Goal: Task Accomplishment & Management: Manage account settings

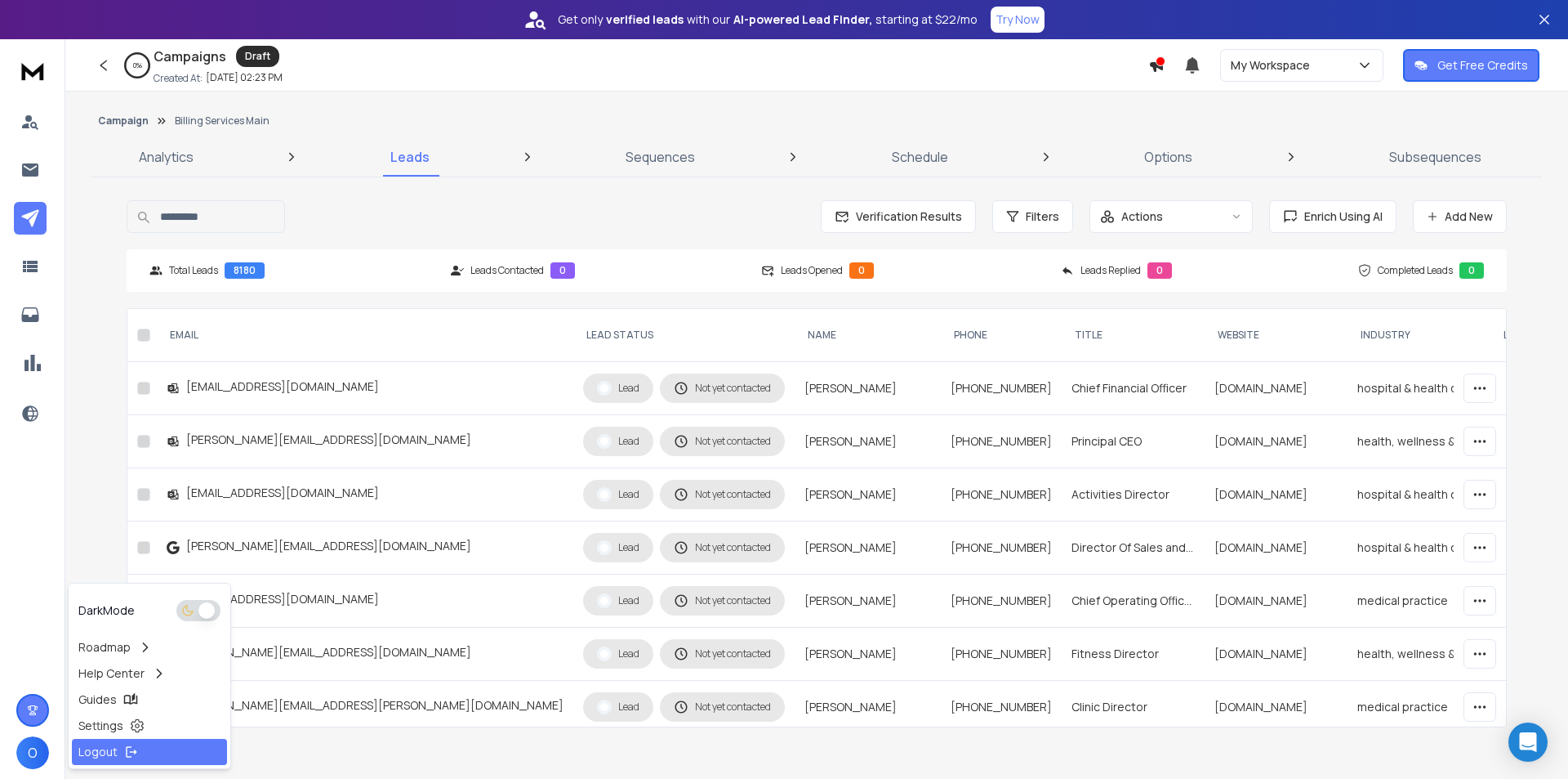
click at [73, 755] on div "Logout" at bounding box center [148, 751] width 155 height 26
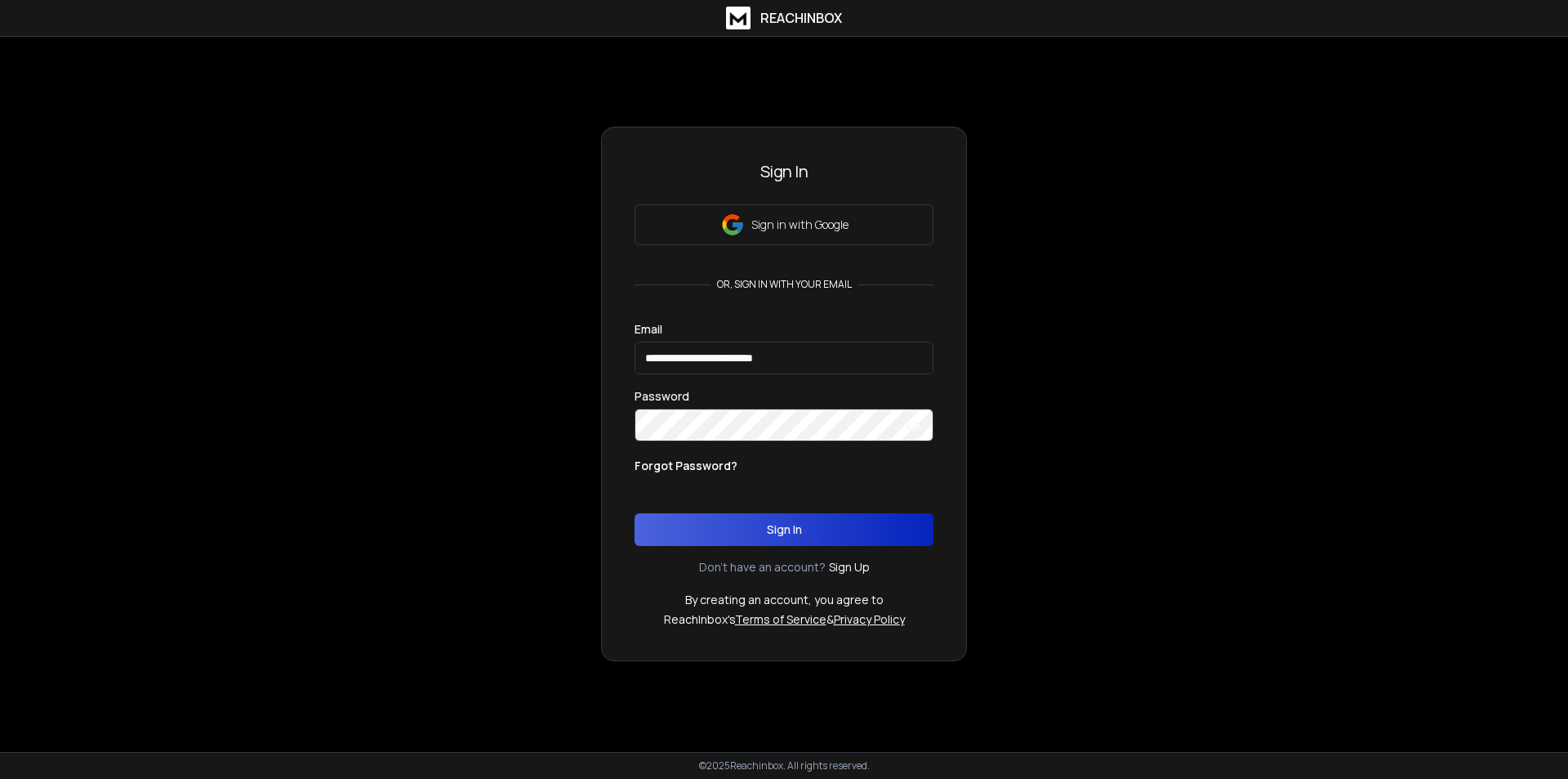
click at [782, 366] on input "**********" at bounding box center [784, 358] width 299 height 33
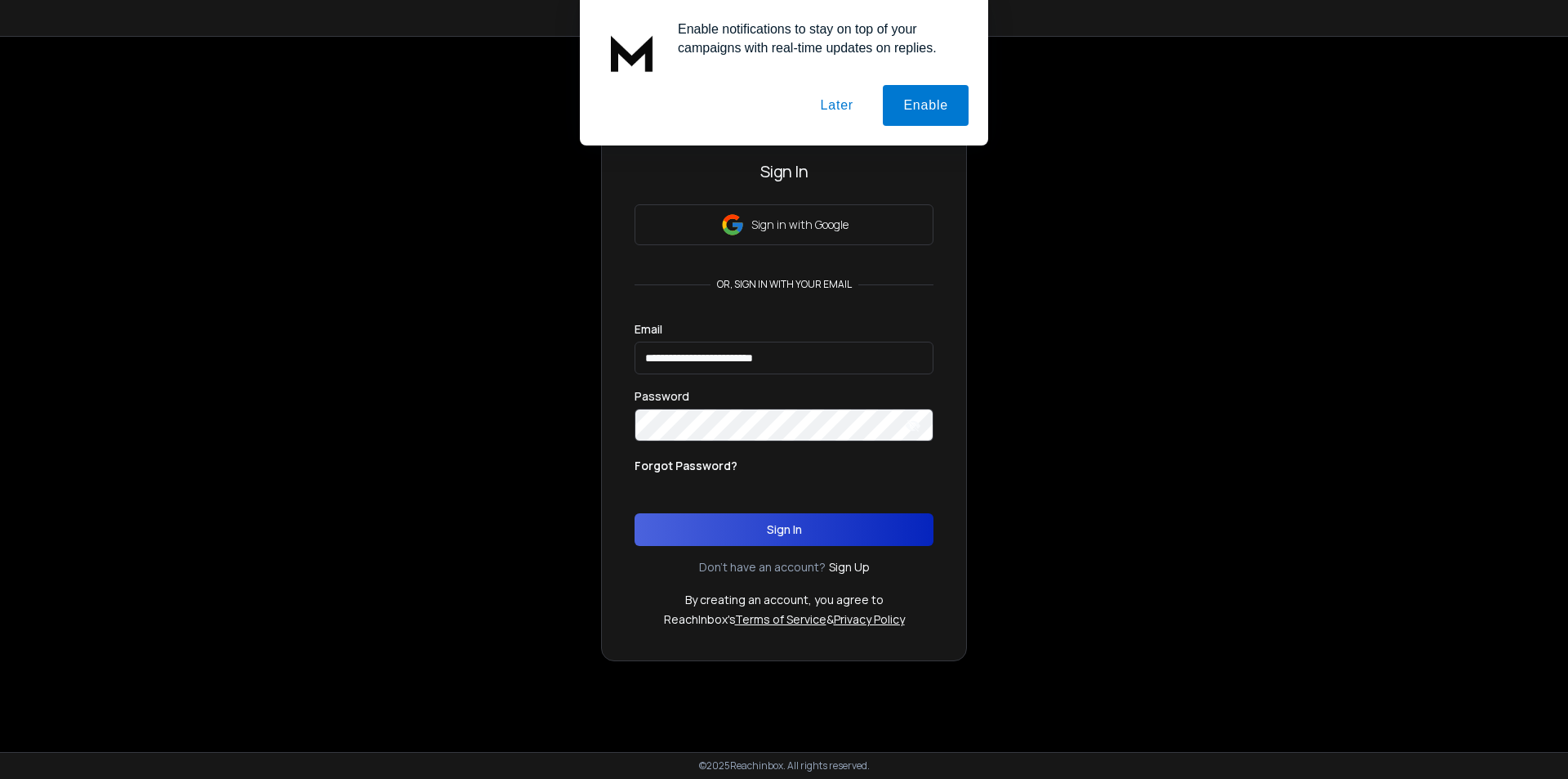
type input "**********"
click at [772, 536] on button "Sign In" at bounding box center [784, 530] width 299 height 33
click at [840, 96] on button "Later" at bounding box center [836, 105] width 73 height 41
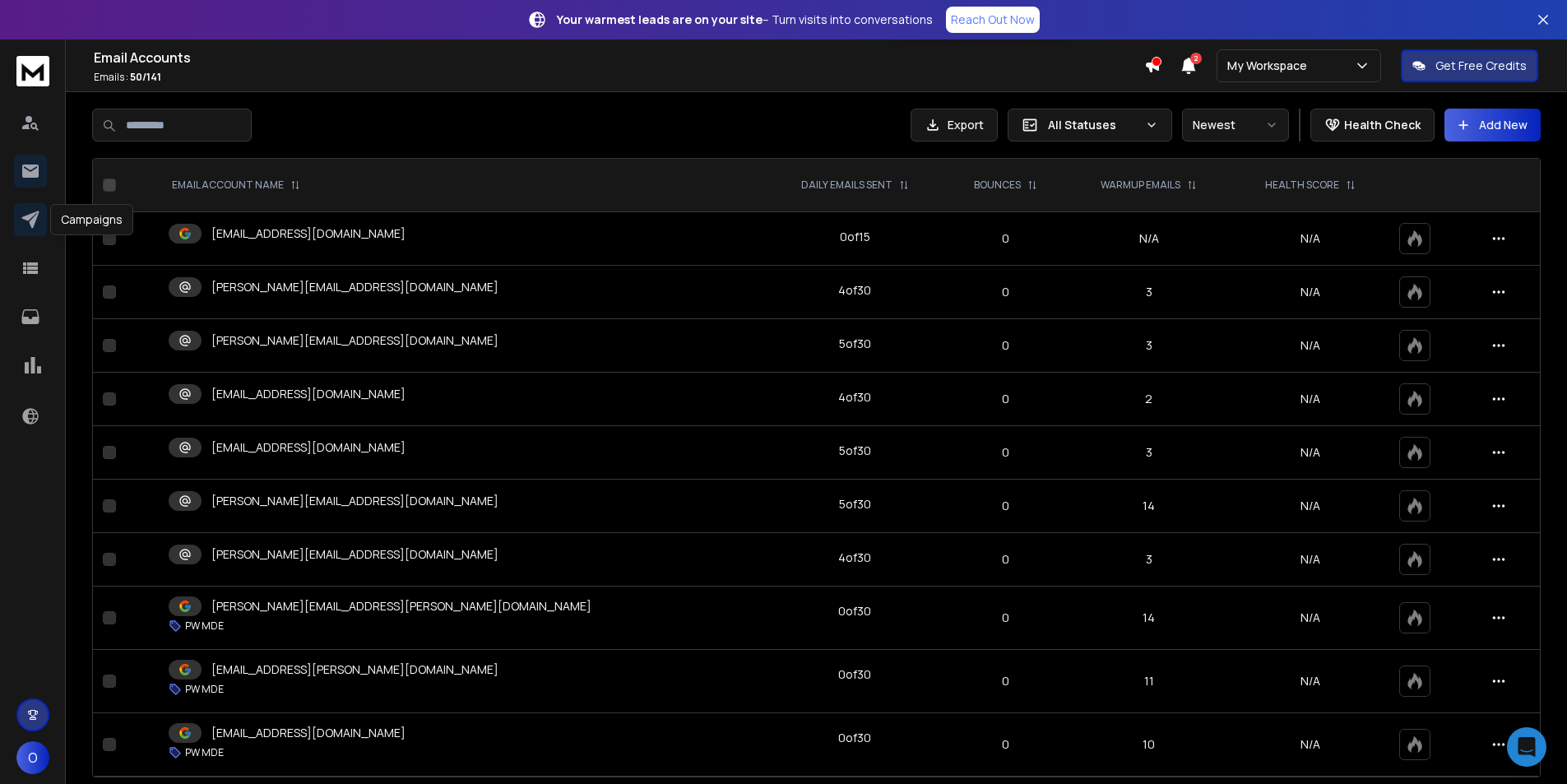
click at [36, 222] on icon at bounding box center [31, 220] width 20 height 20
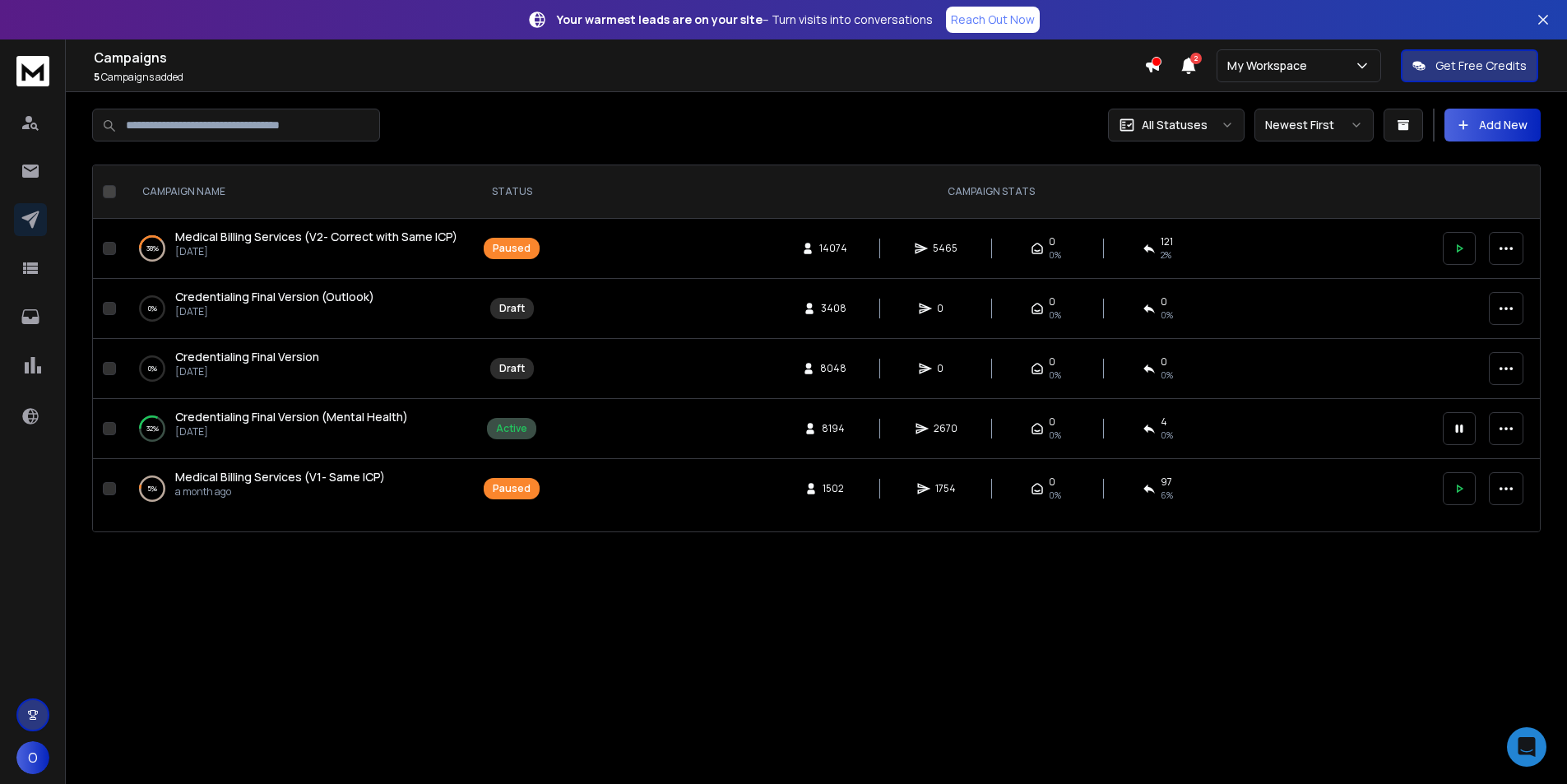
click at [380, 242] on span "Medical Billing Services (V2- Correct with Same ICP)" at bounding box center [316, 236] width 282 height 15
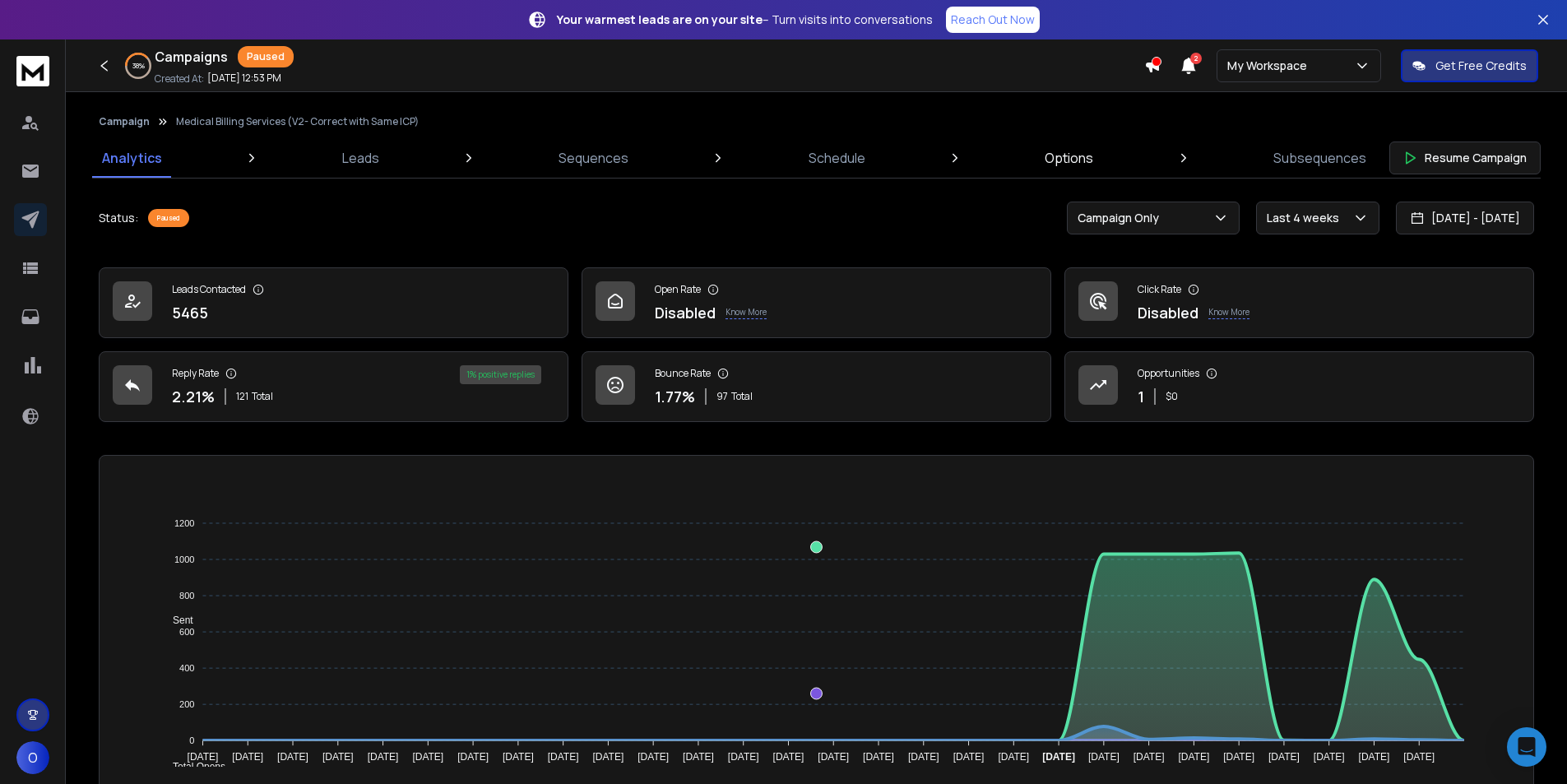
click at [1090, 154] on p "Options" at bounding box center [1069, 158] width 48 height 20
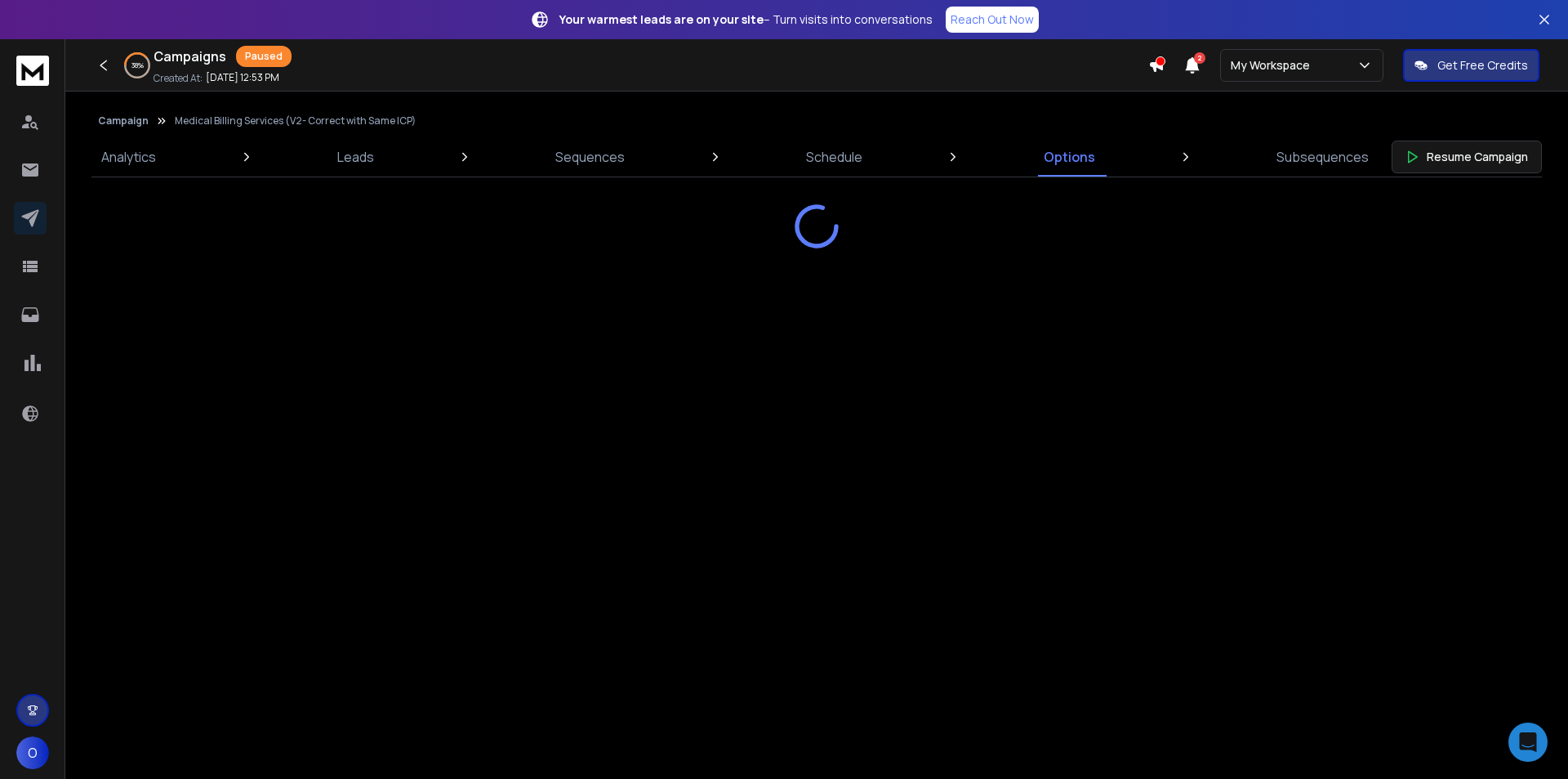
select select "*"
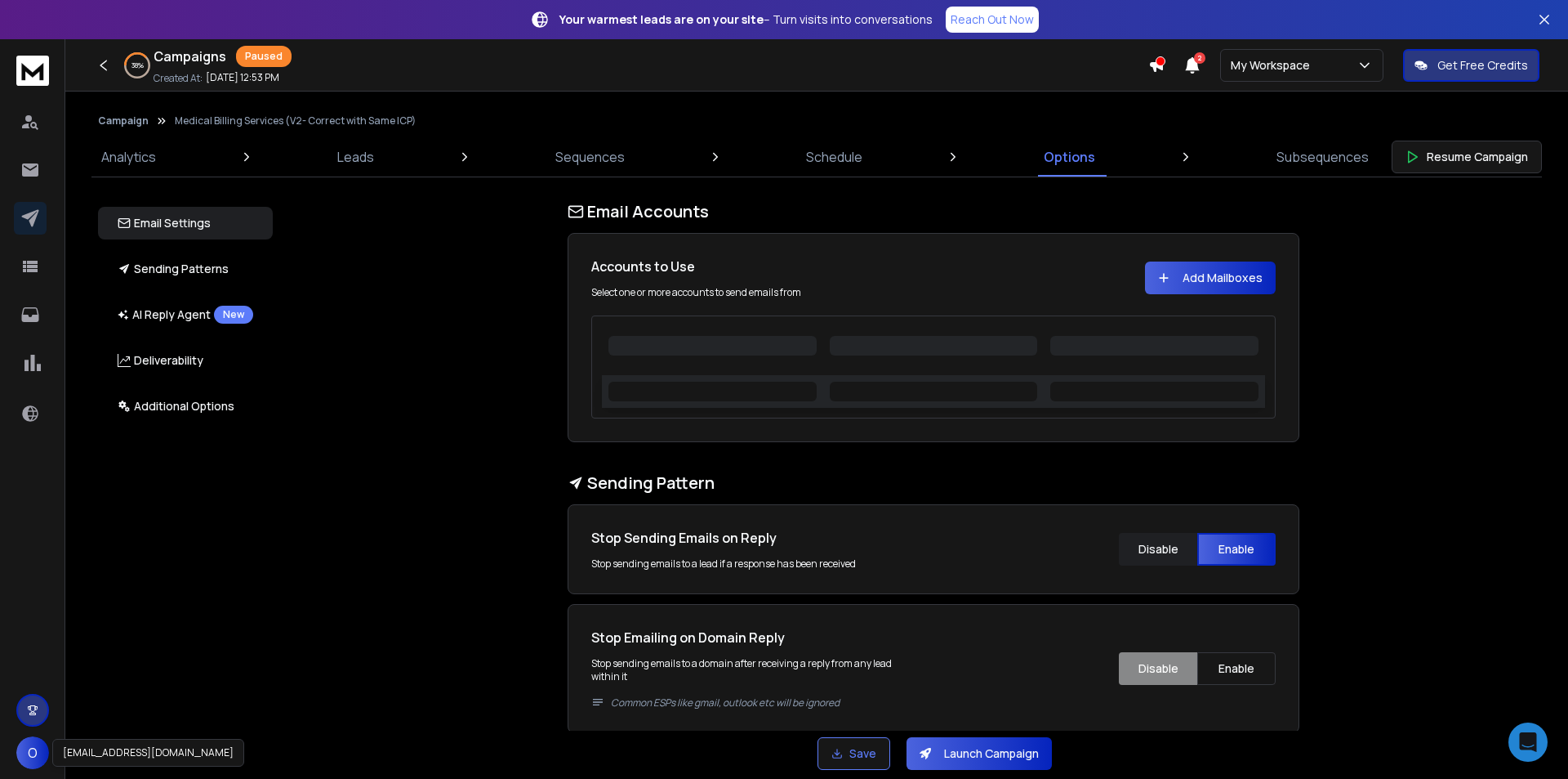
click at [30, 745] on span "O" at bounding box center [33, 753] width 33 height 33
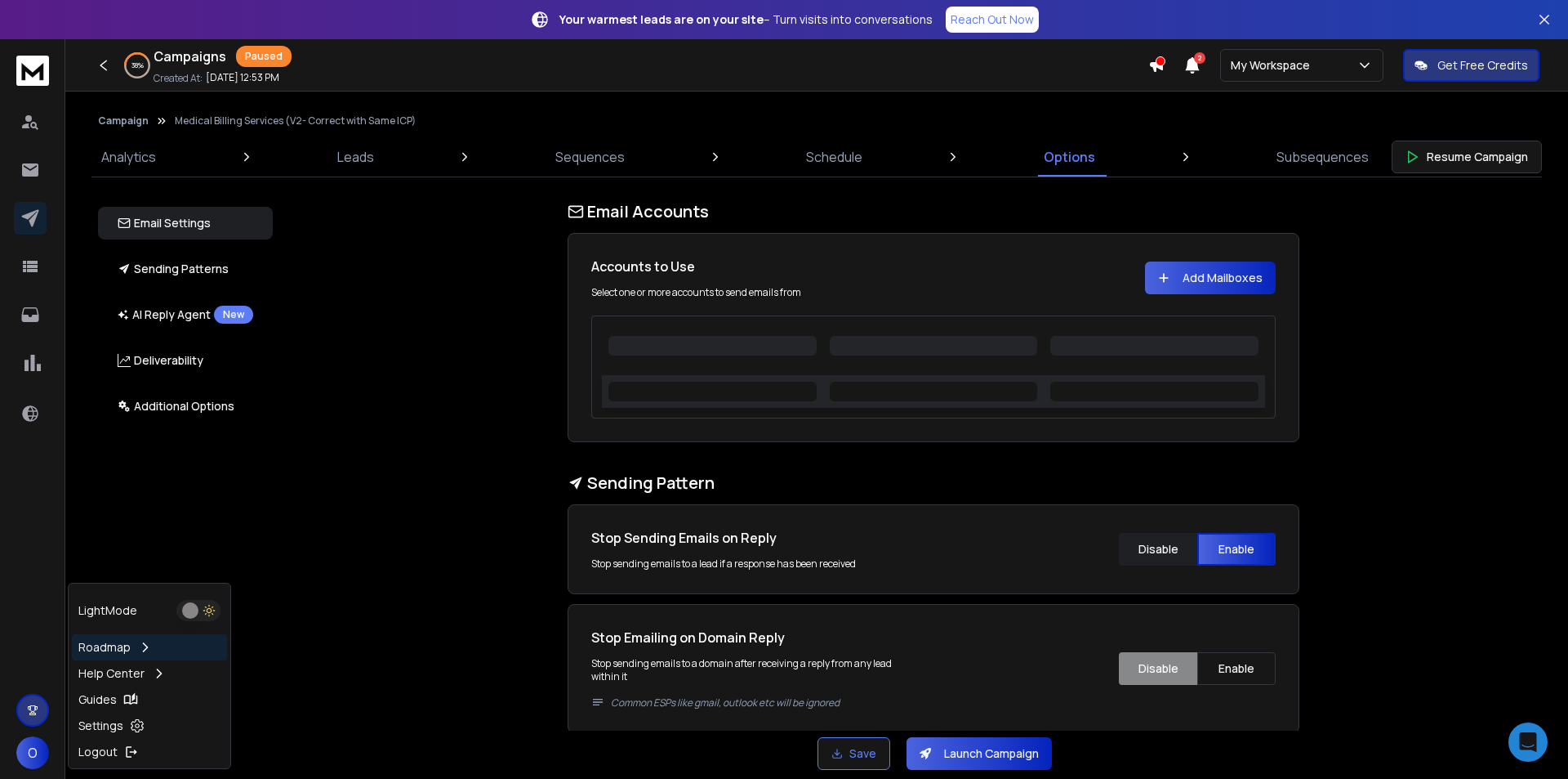
click at [187, 607] on button "button" at bounding box center [198, 610] width 44 height 21
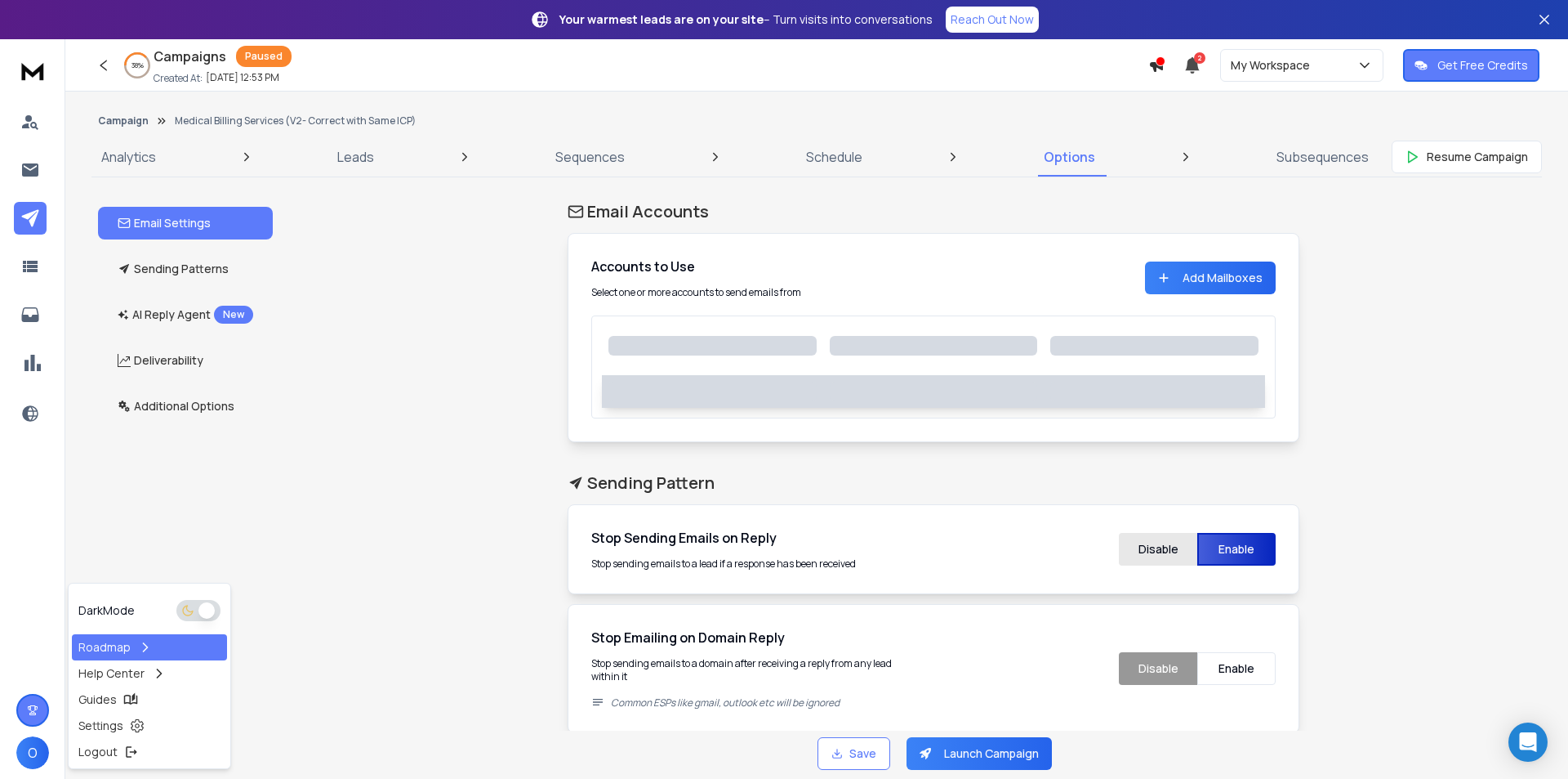
click at [229, 525] on div "Email Settings Sending Patterns AI Reply Agent New Deliverability Additional Op…" at bounding box center [842, 465] width 1489 height 530
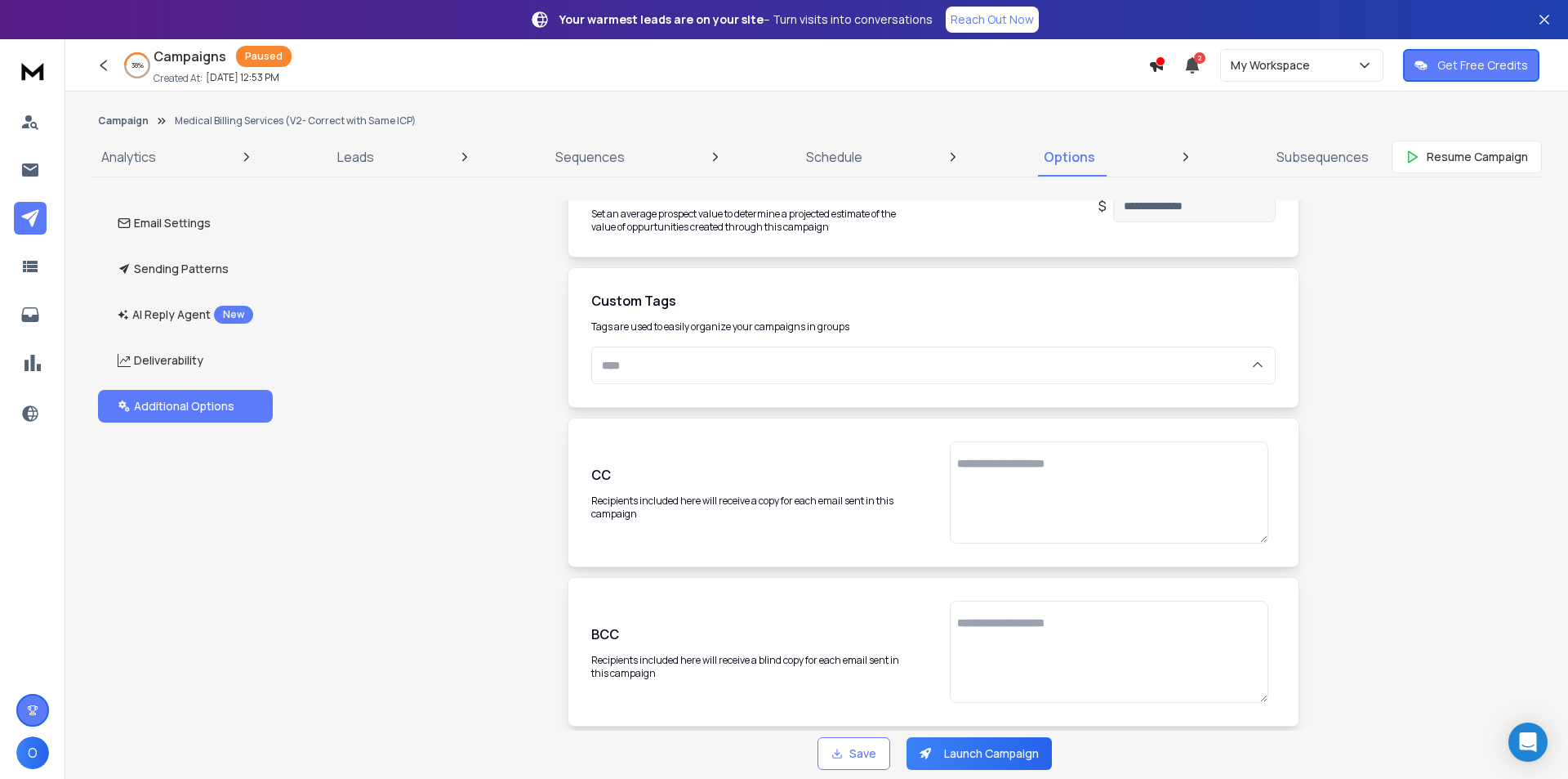
scroll to position [3286, 0]
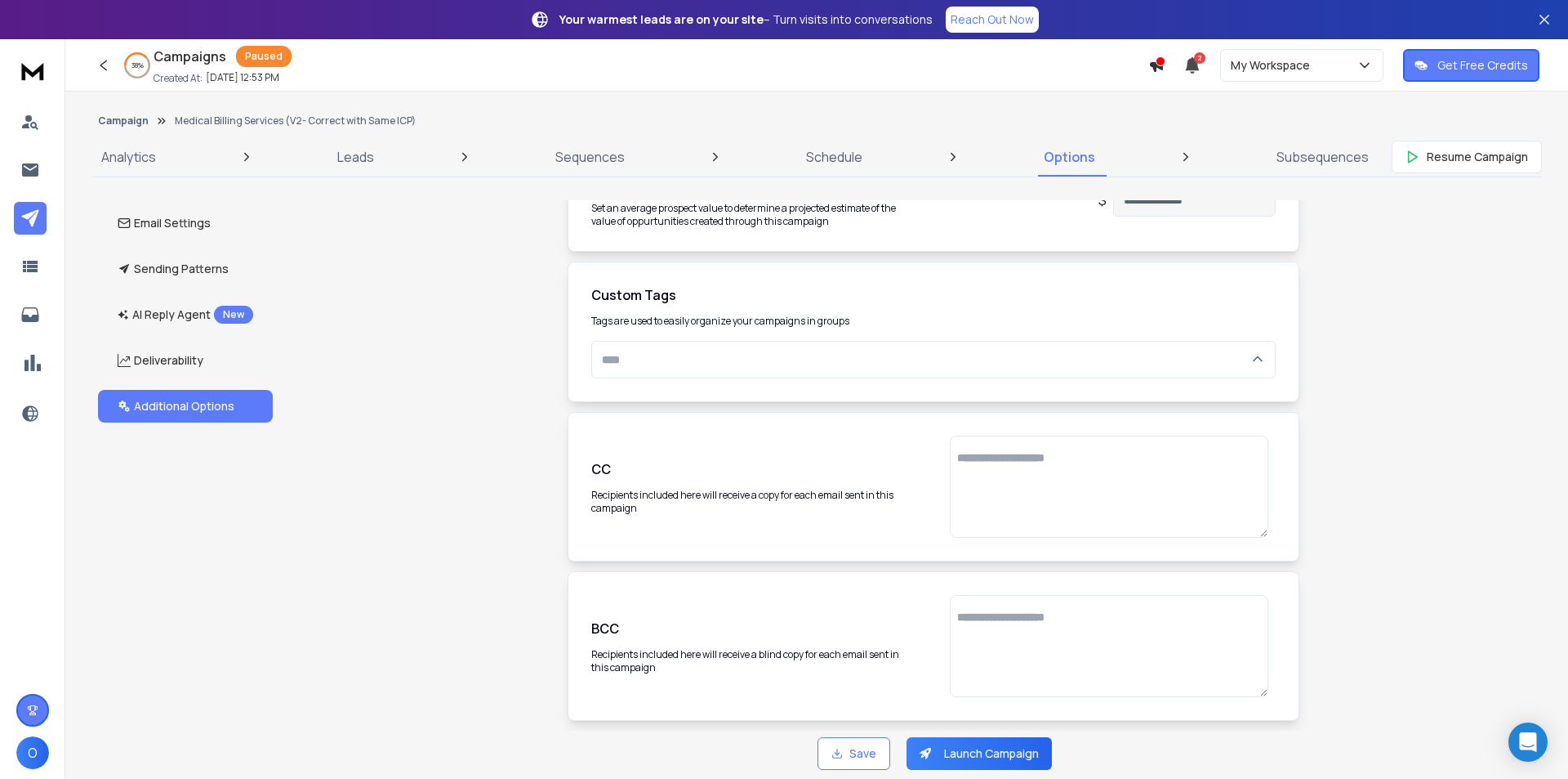
click at [1001, 757] on button "Launch Campaign" at bounding box center [979, 754] width 146 height 33
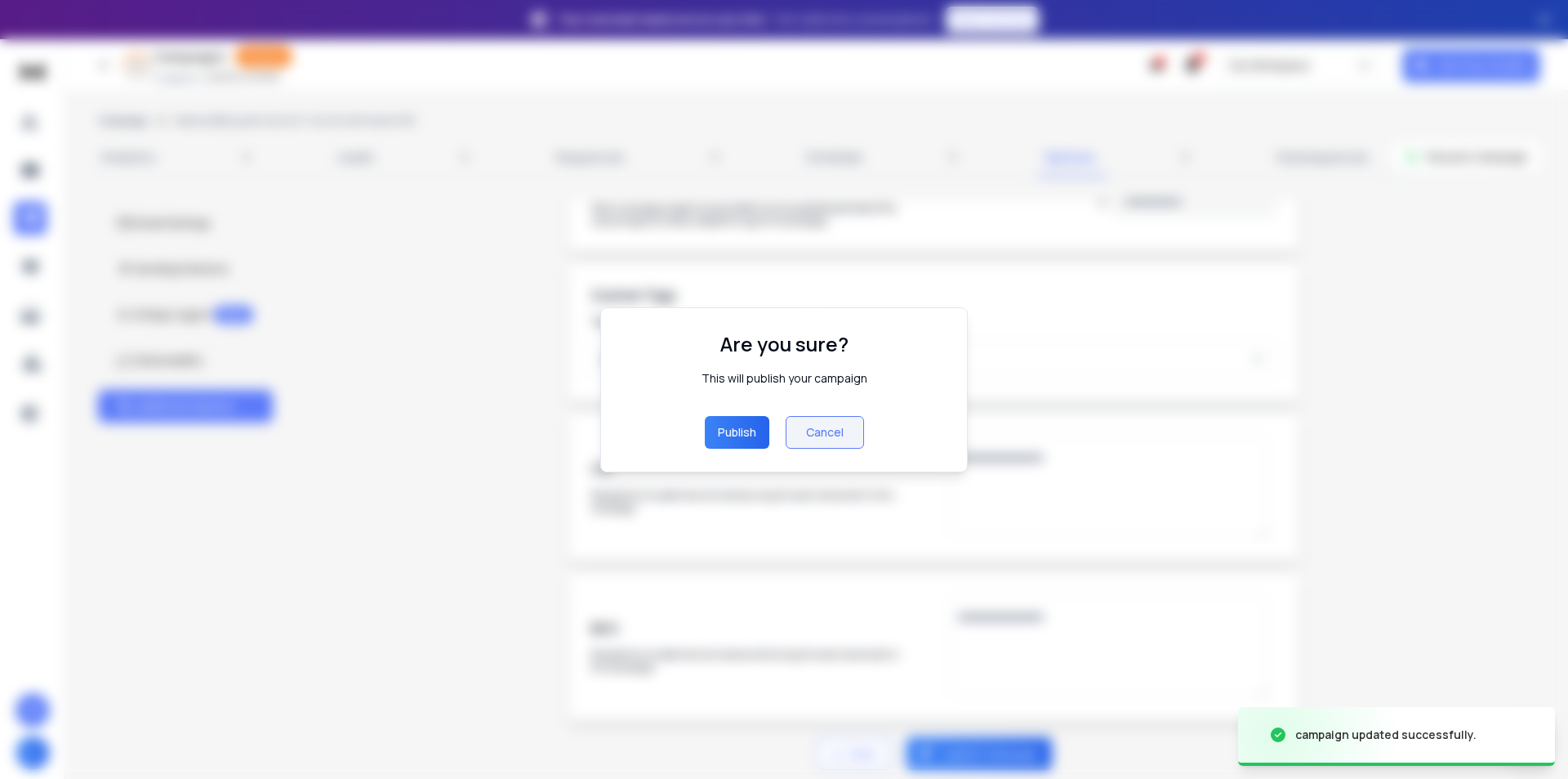
click at [743, 429] on button "Publish" at bounding box center [736, 432] width 64 height 33
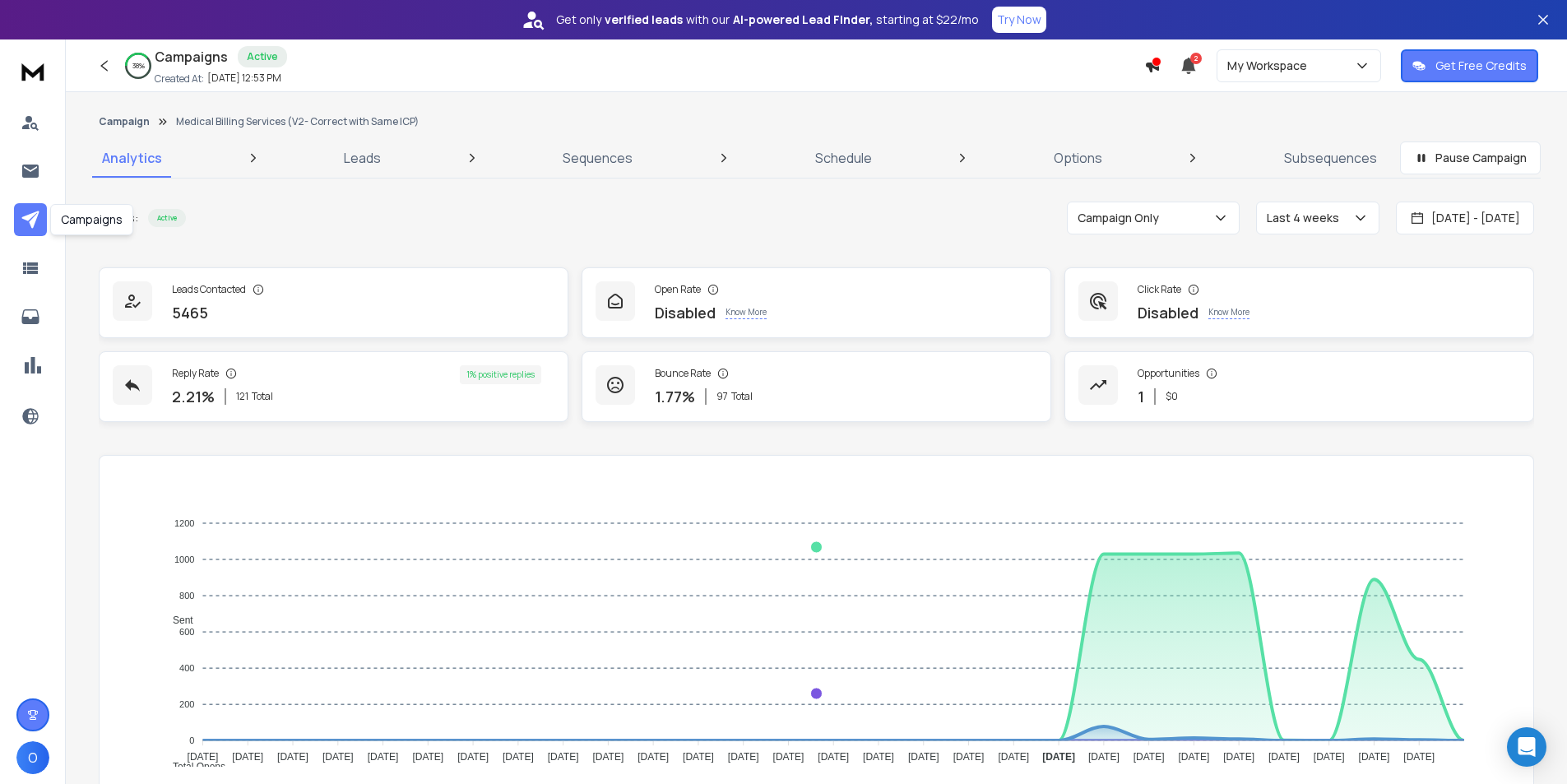
click at [26, 215] on icon at bounding box center [29, 219] width 17 height 17
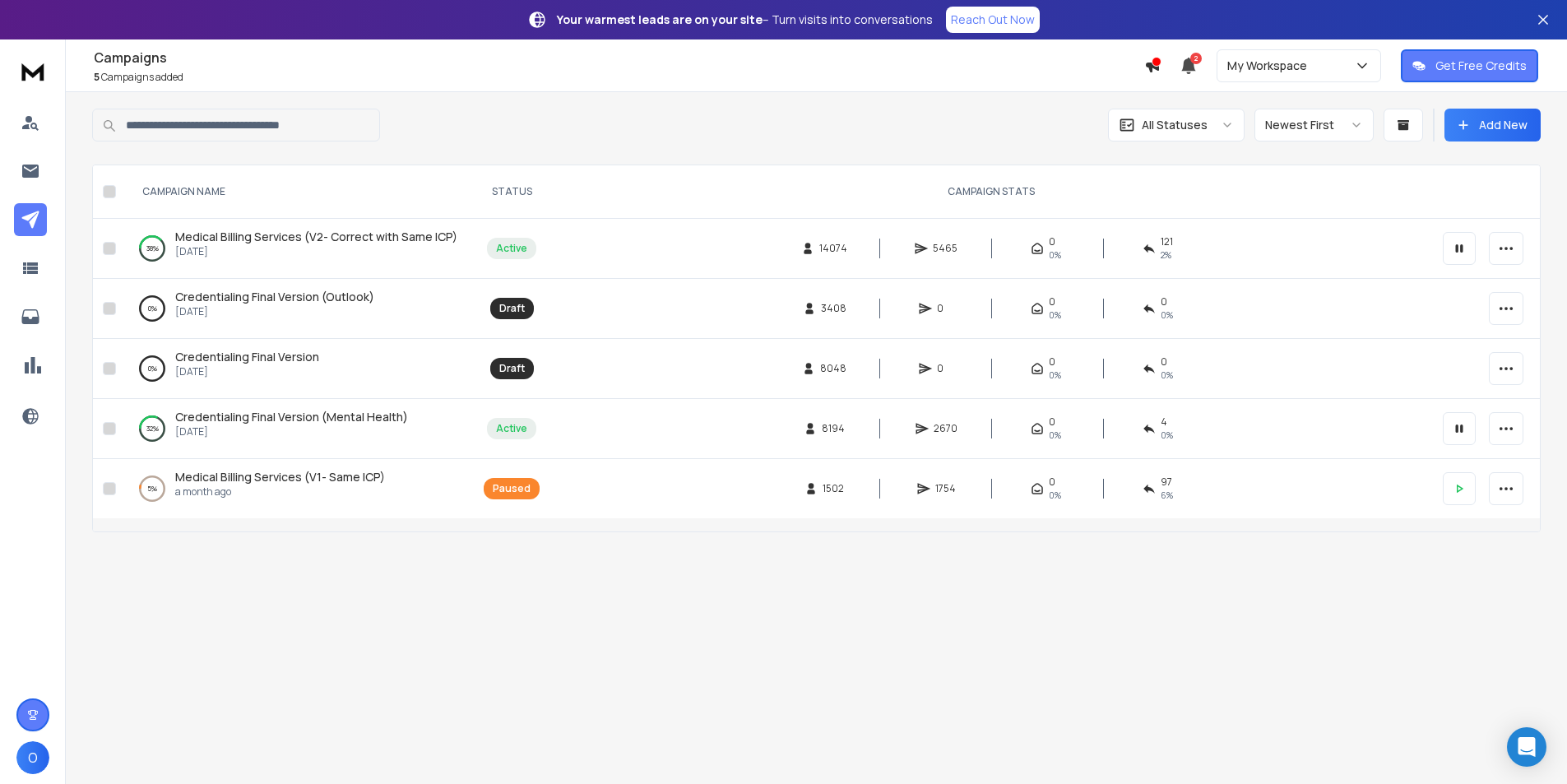
click at [282, 638] on div "Campaigns 5 Campaigns Added All Statuses Newest First Add New CAMPAIGN NAME STA…" at bounding box center [816, 500] width 1449 height 784
click at [36, 312] on icon at bounding box center [31, 316] width 20 height 20
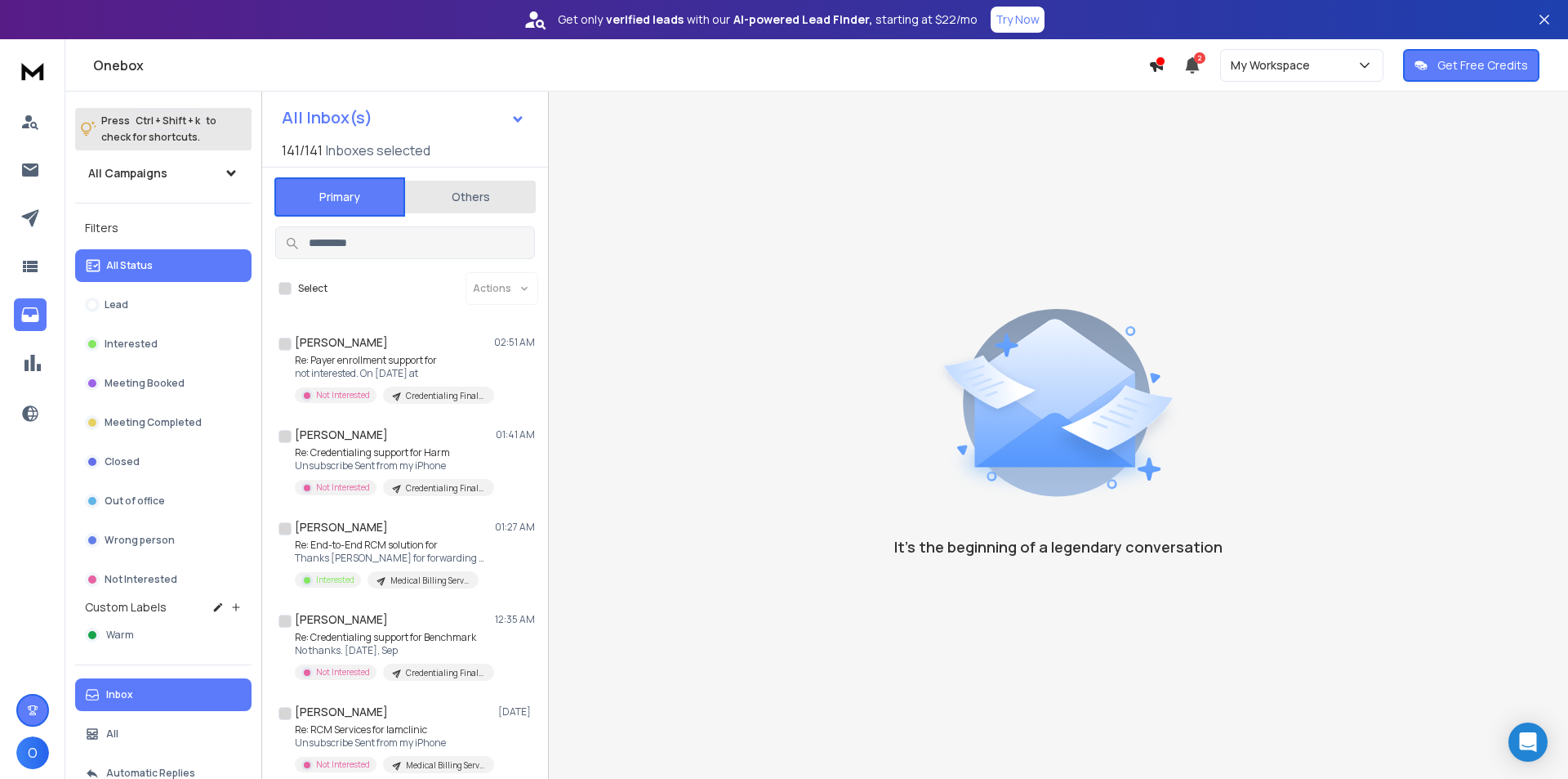
click at [452, 202] on button "Others" at bounding box center [470, 197] width 130 height 36
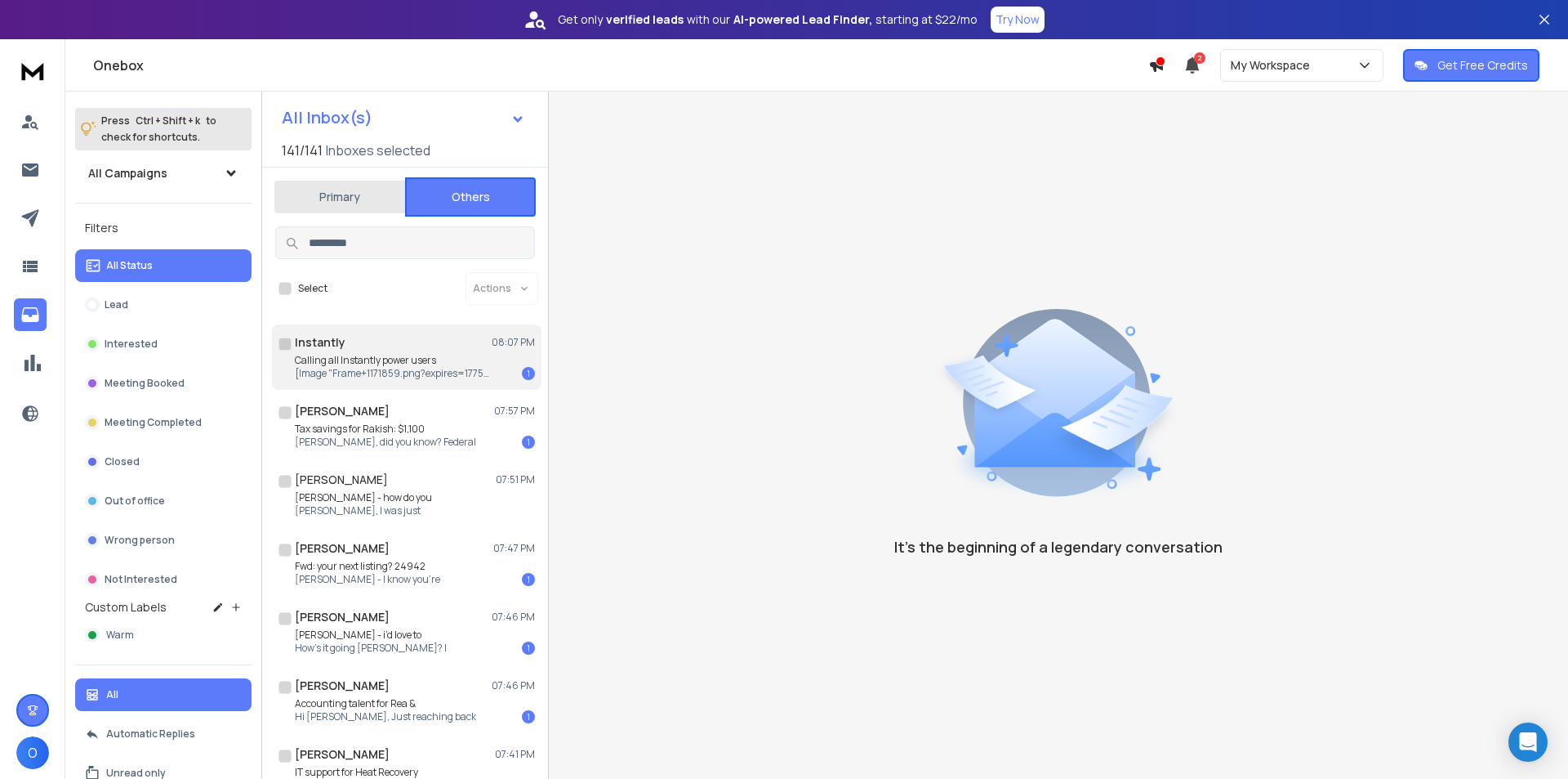
click at [407, 361] on p "Calling all Instantly power users" at bounding box center [393, 361] width 196 height 13
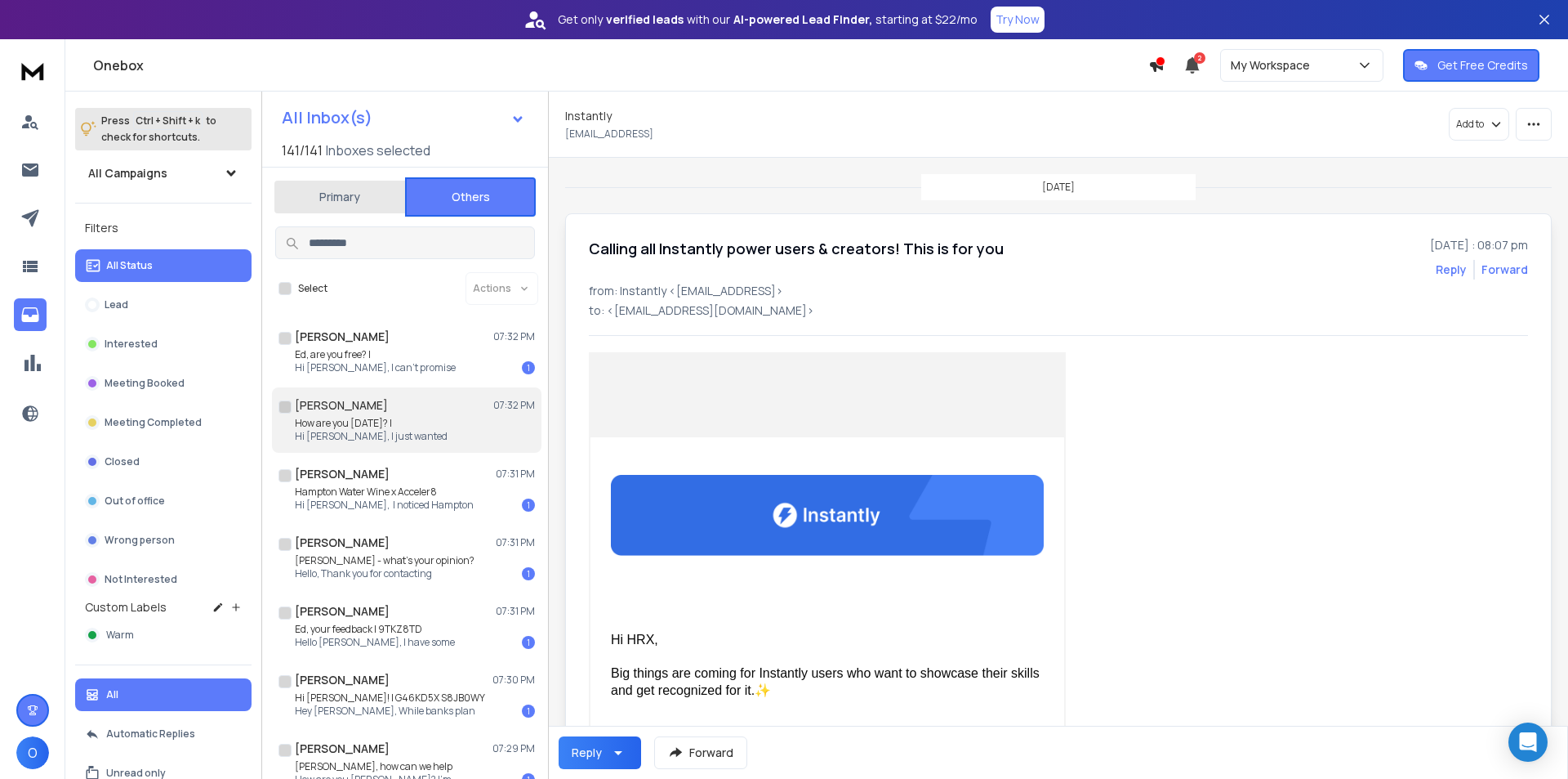
scroll to position [899, 0]
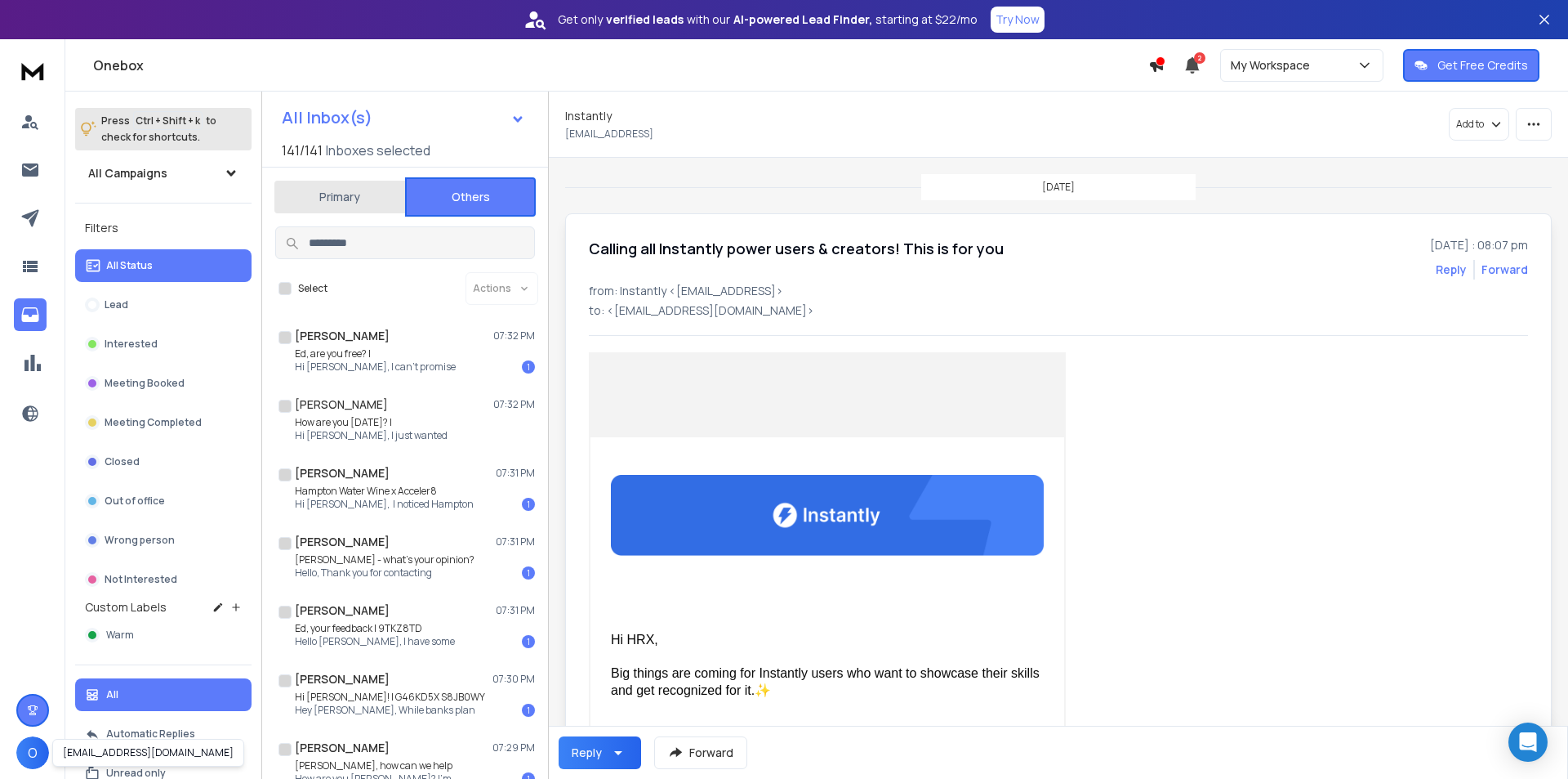
click at [28, 749] on span "O" at bounding box center [33, 753] width 33 height 33
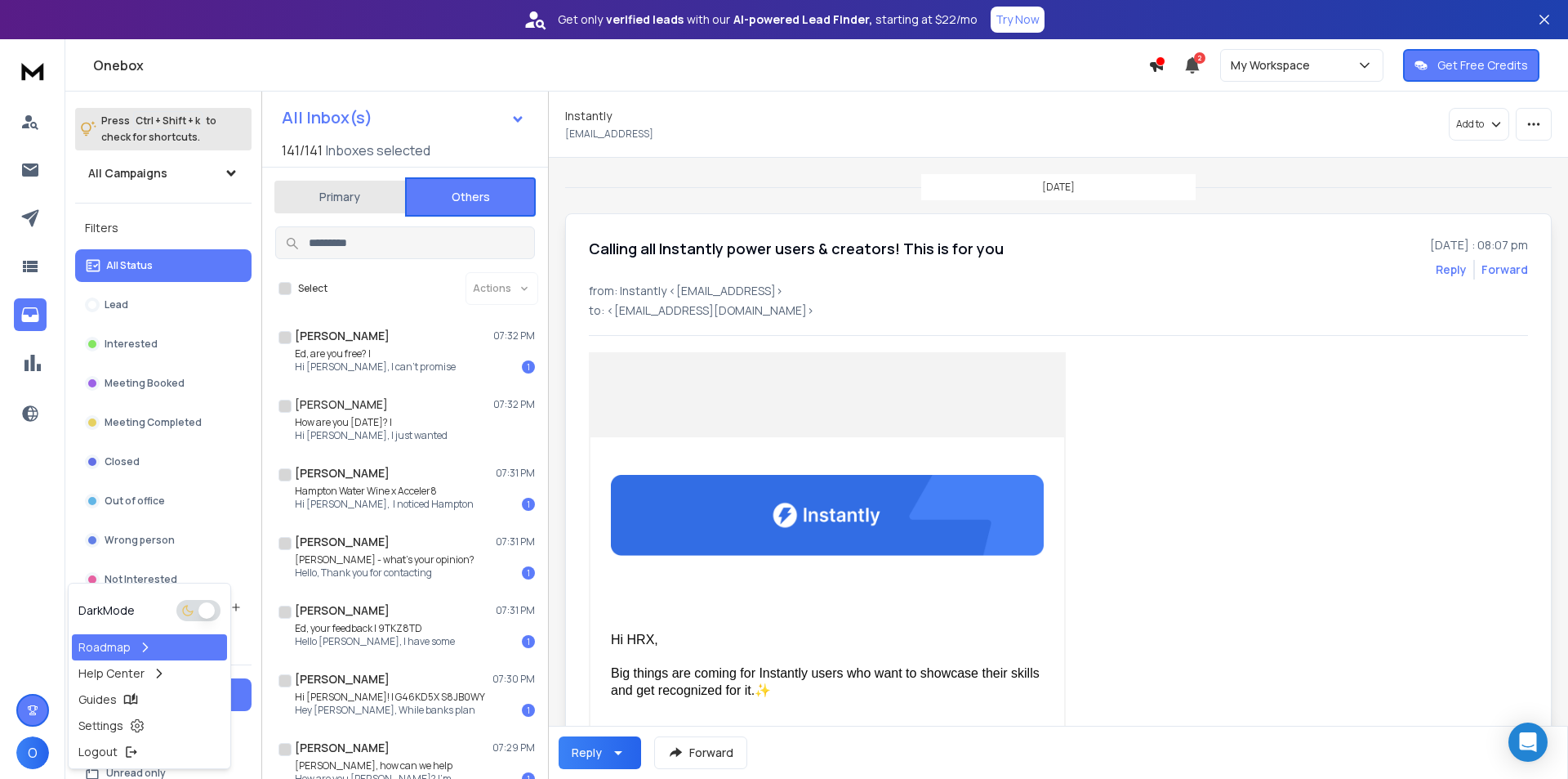
click at [104, 748] on p "Logout" at bounding box center [98, 752] width 39 height 16
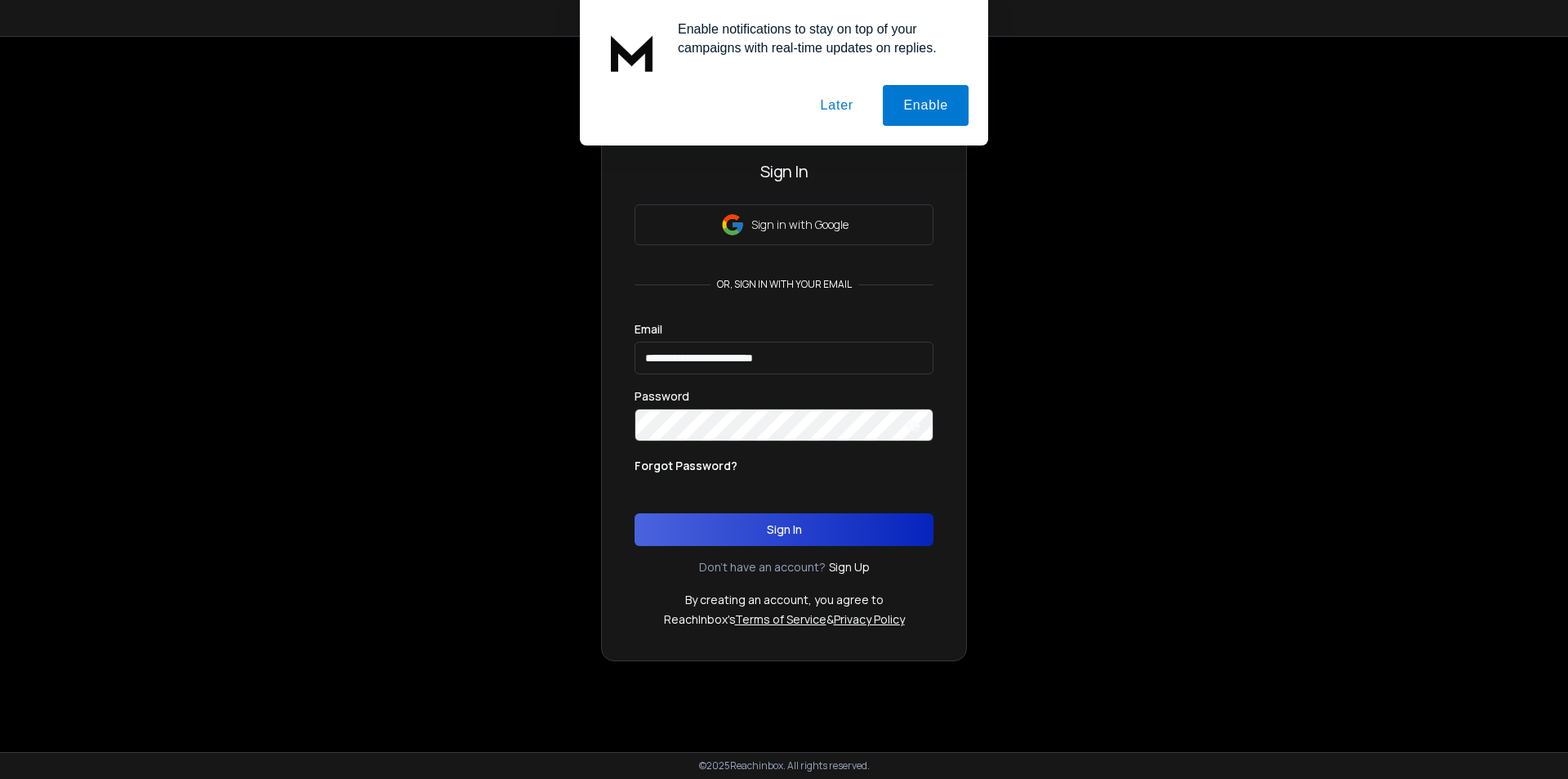
drag, startPoint x: 811, startPoint y: 362, endPoint x: 816, endPoint y: 373, distance: 12.1
click at [811, 362] on input "**********" at bounding box center [784, 358] width 299 height 33
type input "**********"
click at [804, 529] on button "Sign In" at bounding box center [784, 530] width 299 height 33
click at [837, 107] on button "Later" at bounding box center [836, 105] width 73 height 41
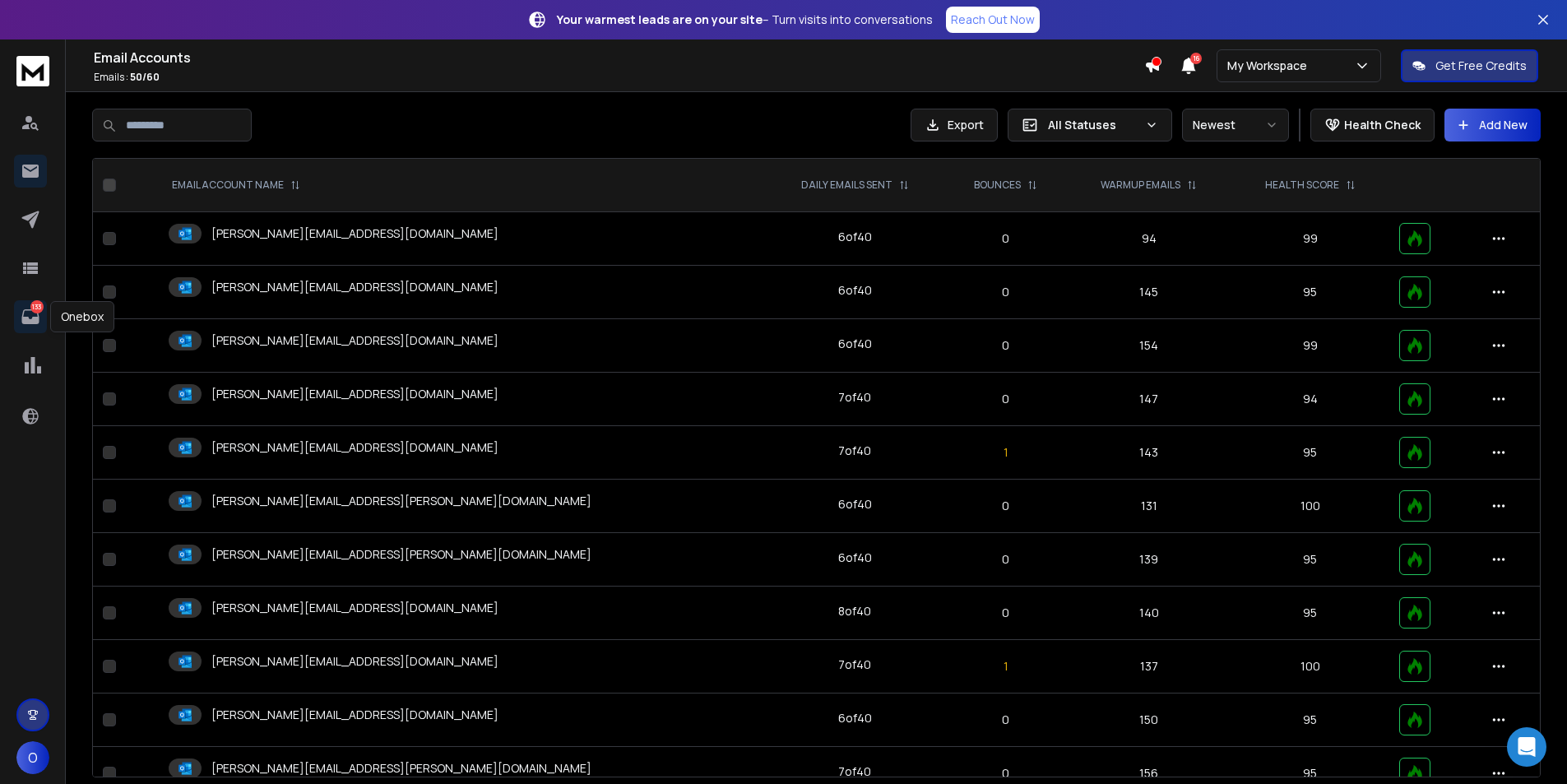
click at [34, 315] on icon at bounding box center [31, 316] width 20 height 20
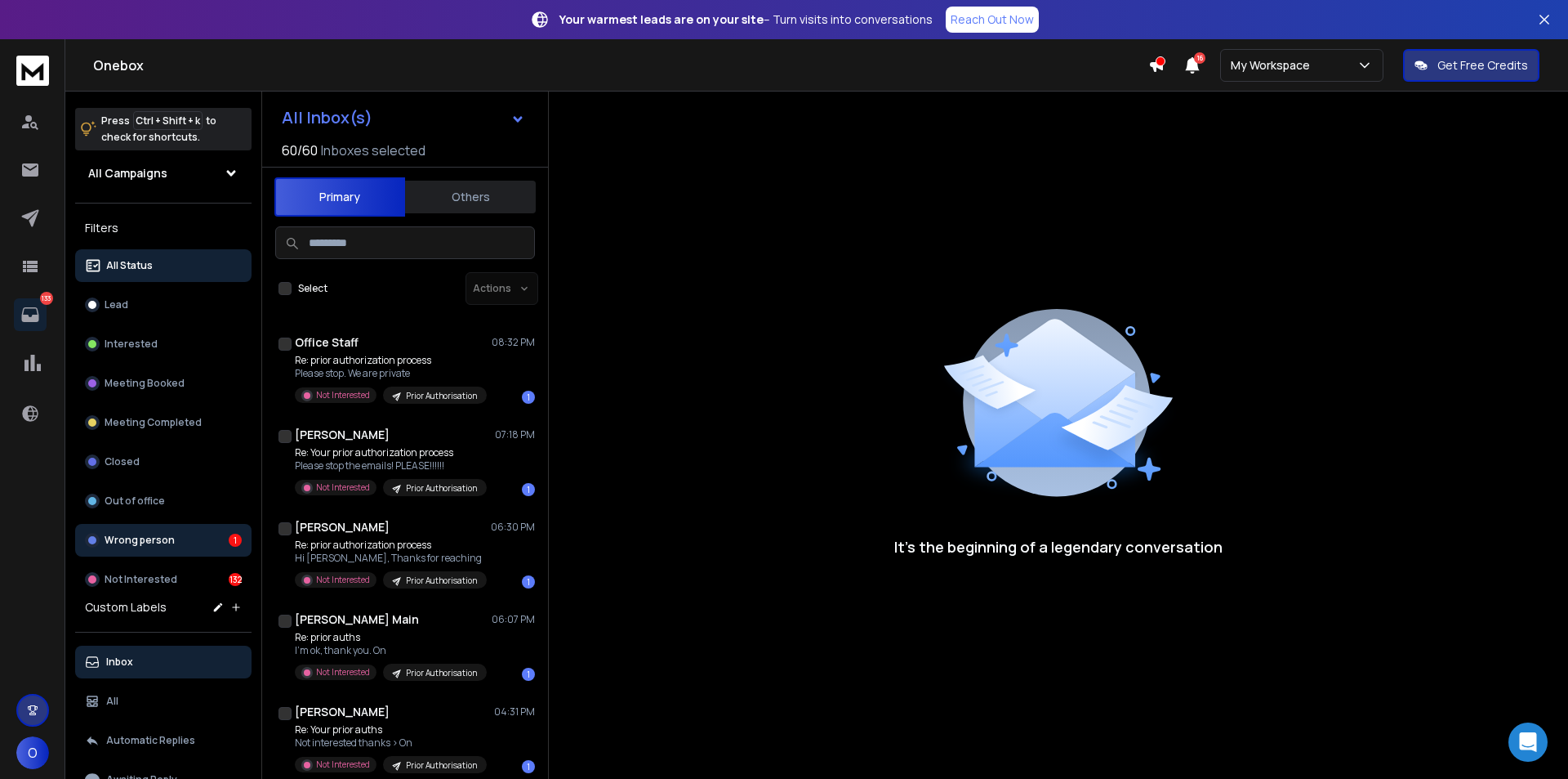
click at [163, 539] on p "Wrong person" at bounding box center [139, 540] width 71 height 13
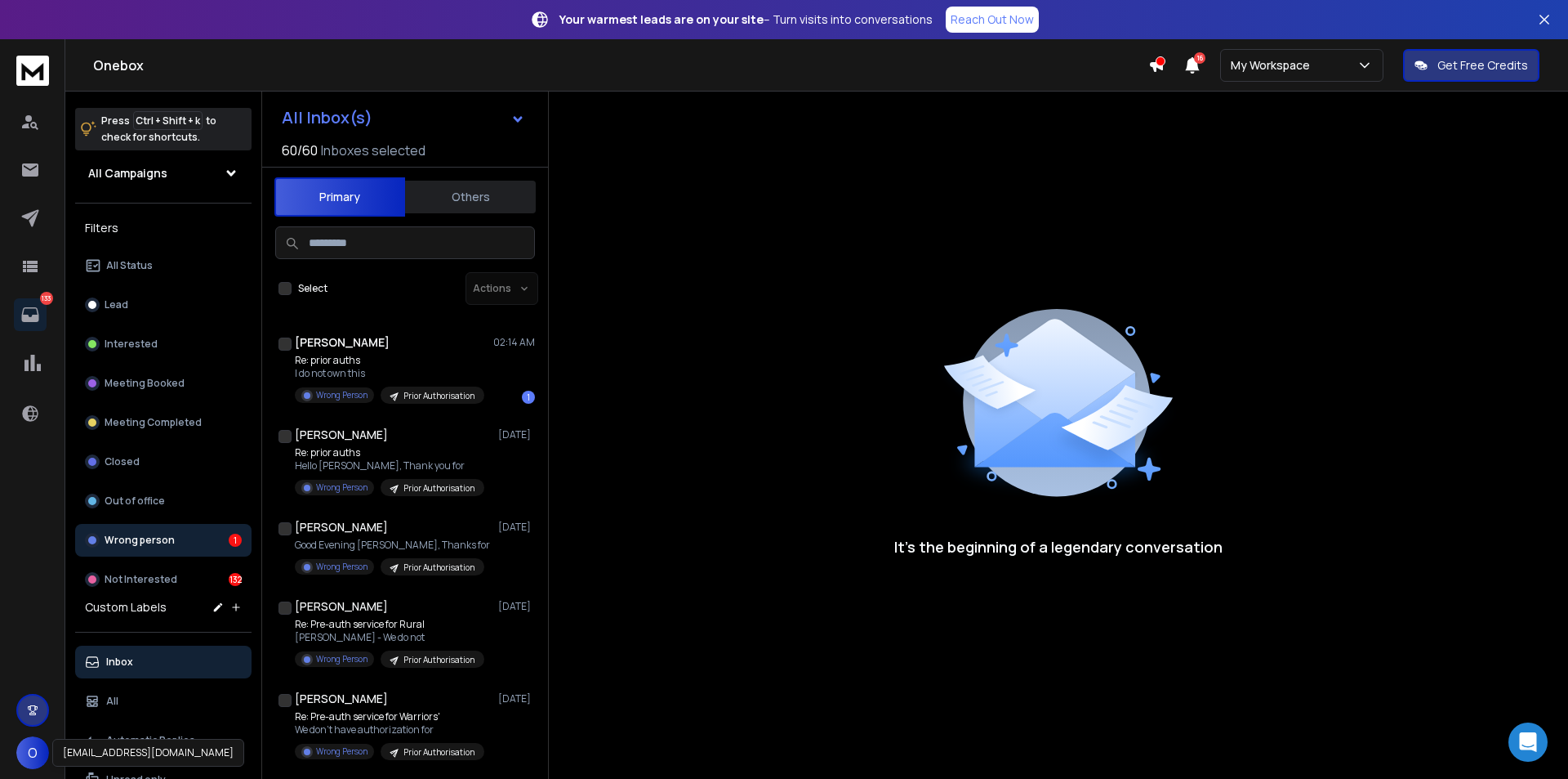
click at [27, 753] on span "O" at bounding box center [33, 753] width 33 height 33
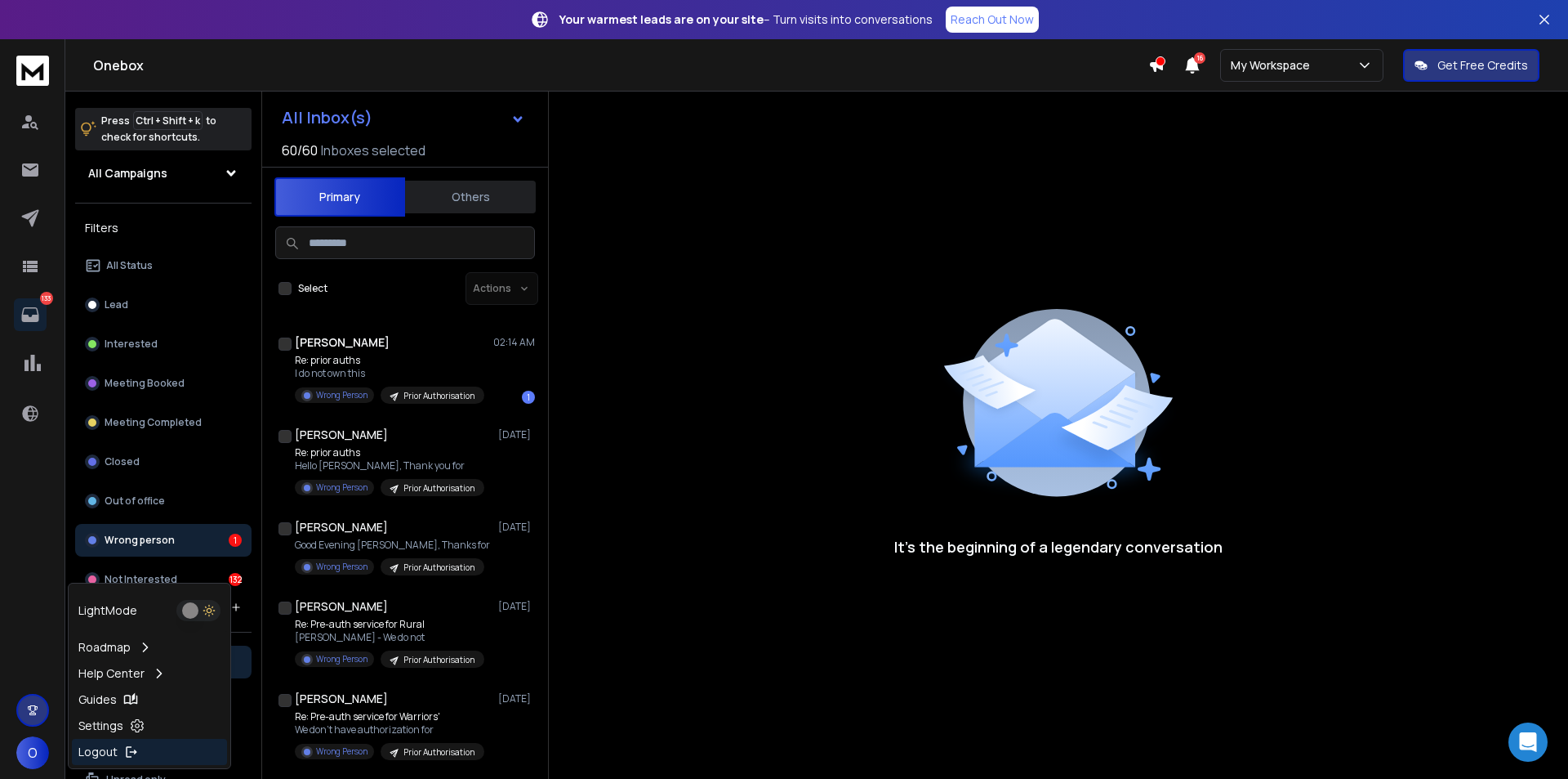
click at [130, 755] on icon at bounding box center [131, 752] width 14 height 14
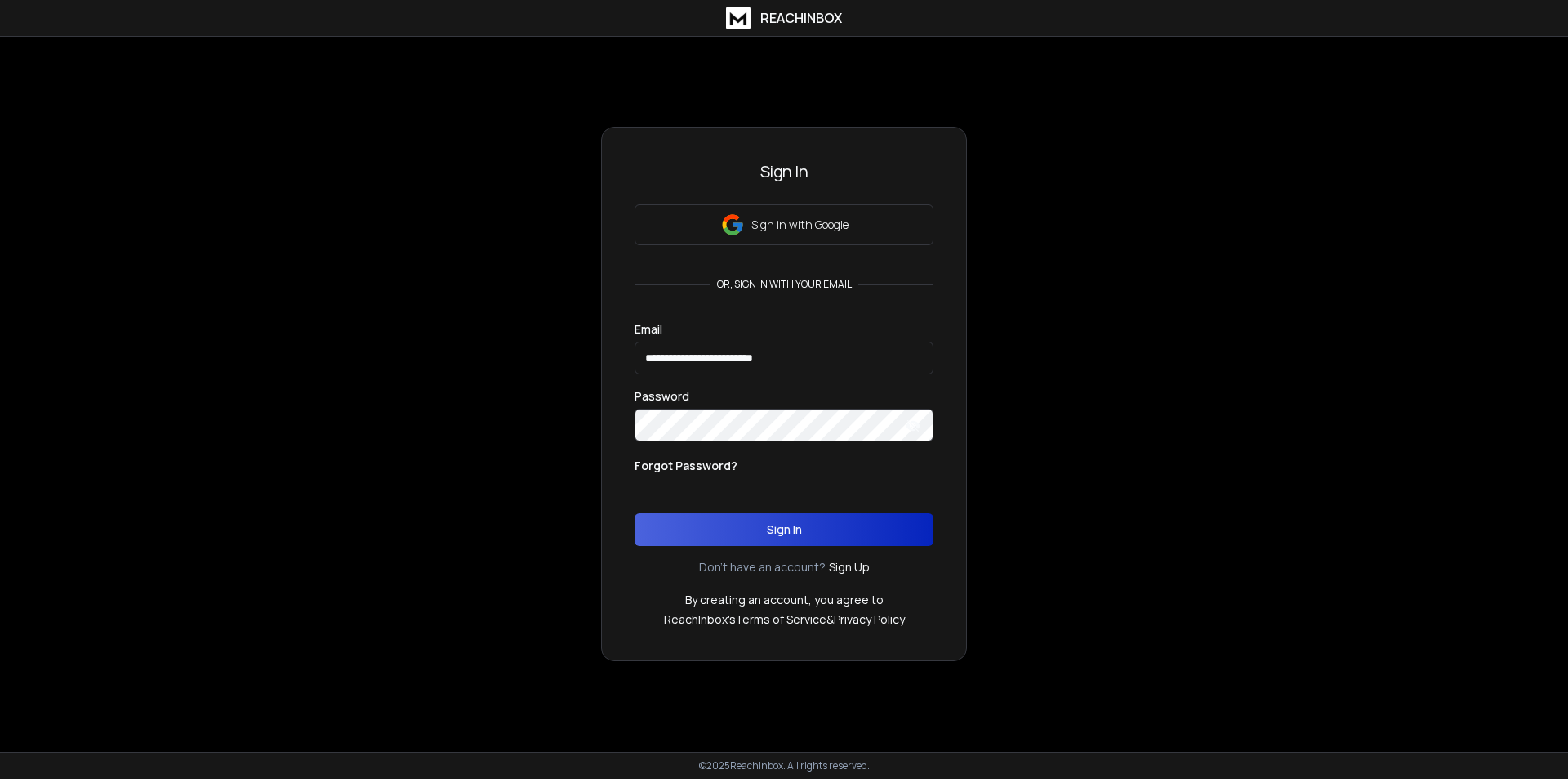
click at [758, 351] on input "**********" at bounding box center [784, 358] width 299 height 33
type input "**********"
click at [799, 538] on button "Sign In" at bounding box center [784, 530] width 299 height 33
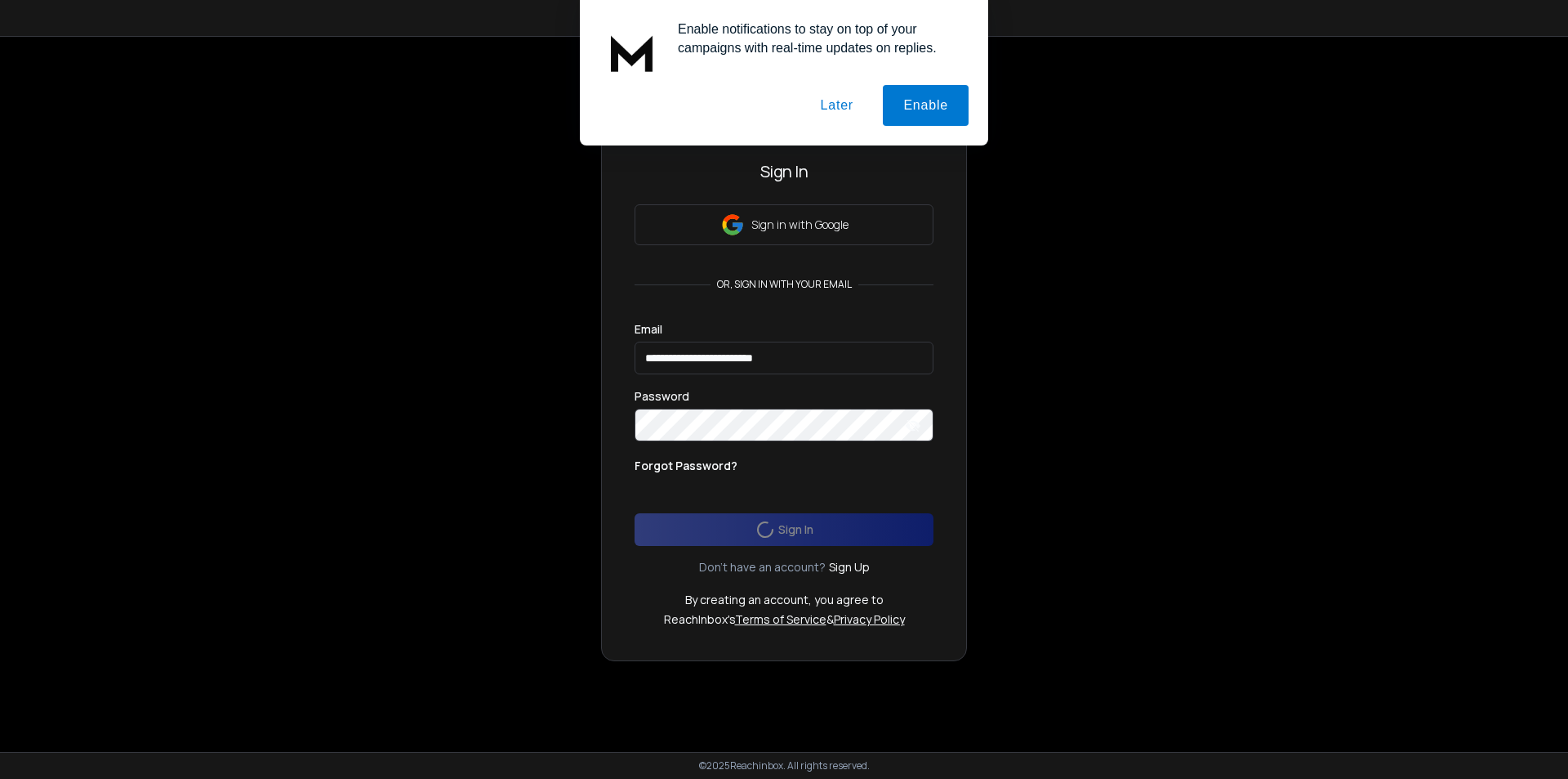
click at [830, 111] on button "Later" at bounding box center [836, 105] width 73 height 41
